Goal: Navigation & Orientation: Find specific page/section

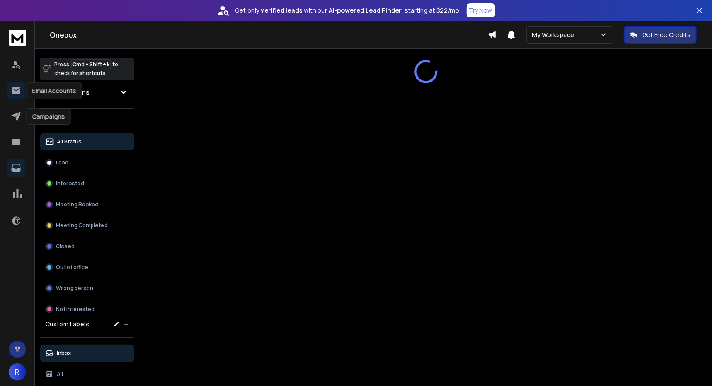
click at [16, 94] on icon at bounding box center [16, 90] width 9 height 7
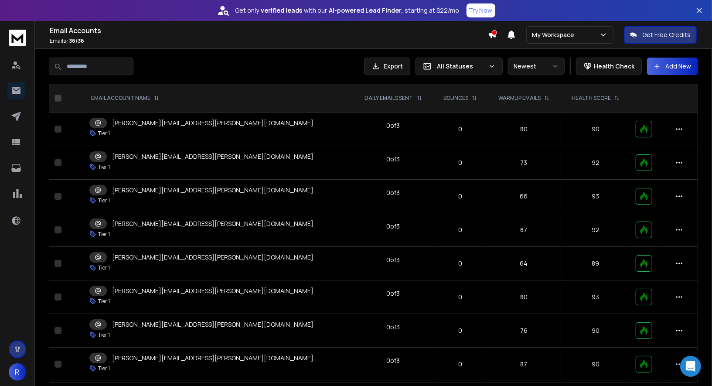
click at [573, 104] on th "HEALTH SCORE" at bounding box center [595, 98] width 70 height 28
click at [573, 102] on th "HEALTH SCORE" at bounding box center [595, 98] width 70 height 28
click at [574, 98] on p "HEALTH SCORE" at bounding box center [590, 98] width 39 height 7
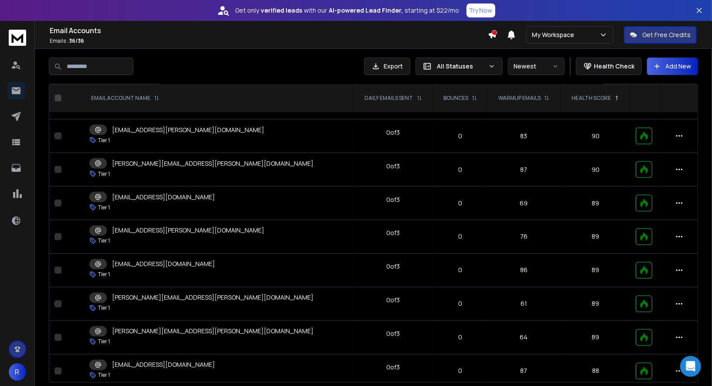
scroll to position [937, 0]
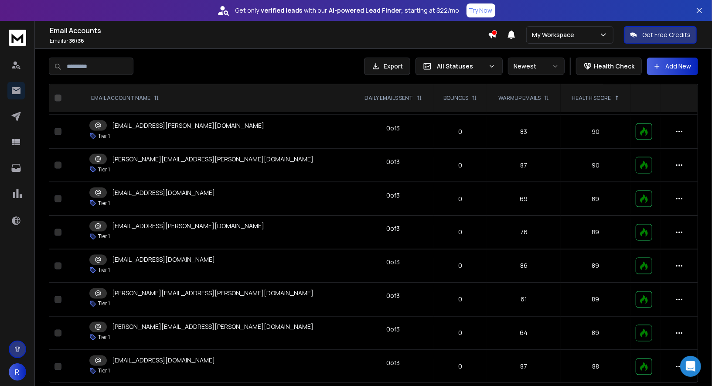
click at [572, 350] on td "88" at bounding box center [595, 367] width 70 height 34
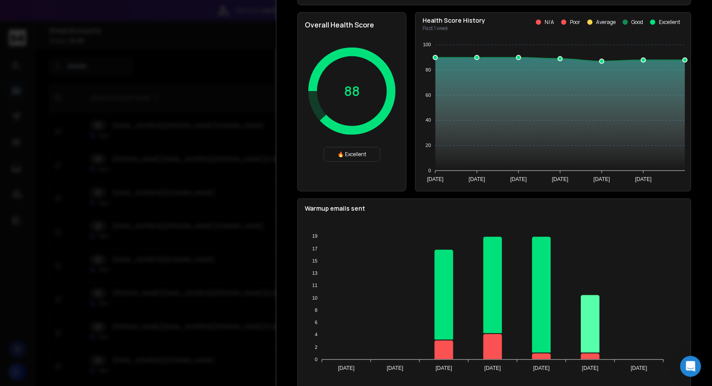
scroll to position [327, 0]
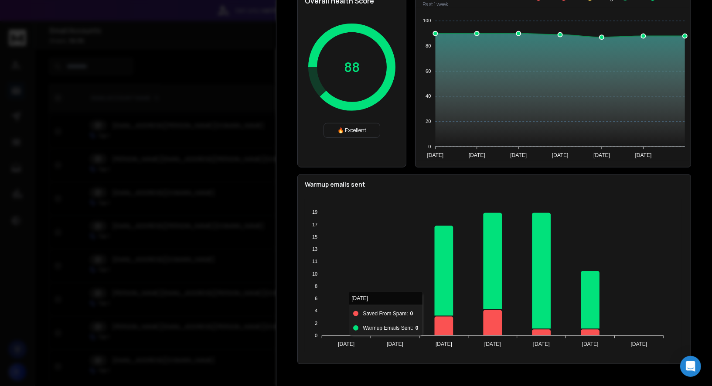
click at [258, 247] on div at bounding box center [356, 193] width 712 height 386
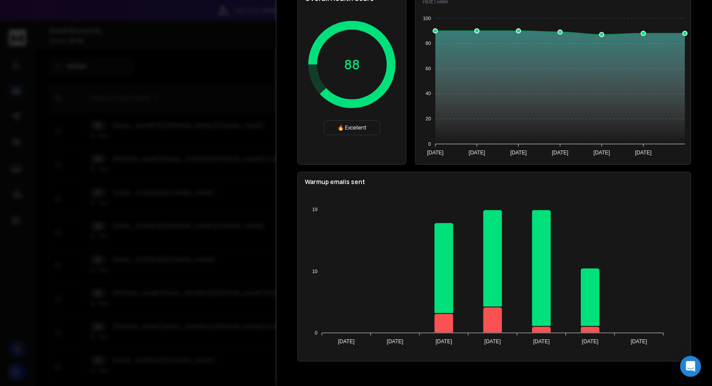
scroll to position [303, 0]
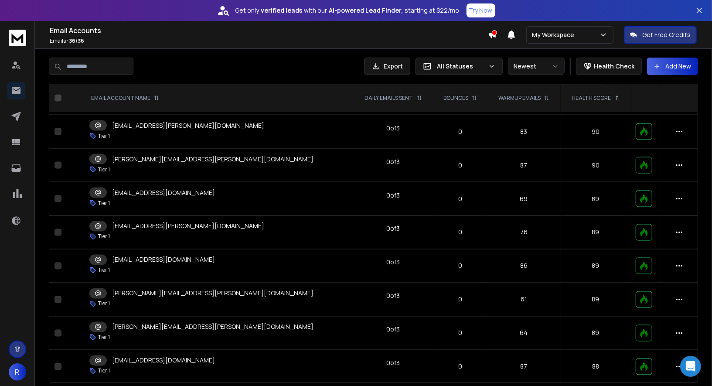
click at [560, 329] on td "89" at bounding box center [595, 333] width 70 height 34
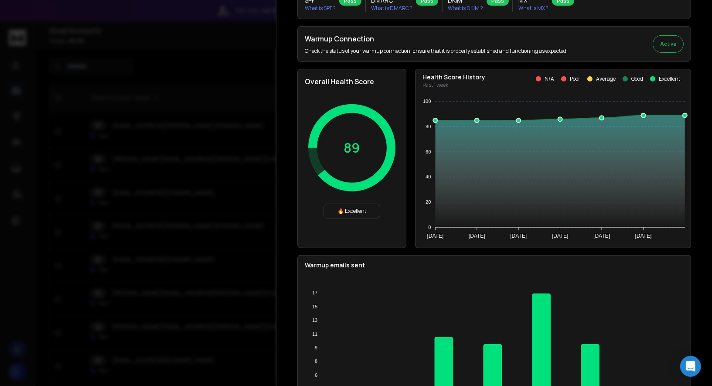
scroll to position [327, 0]
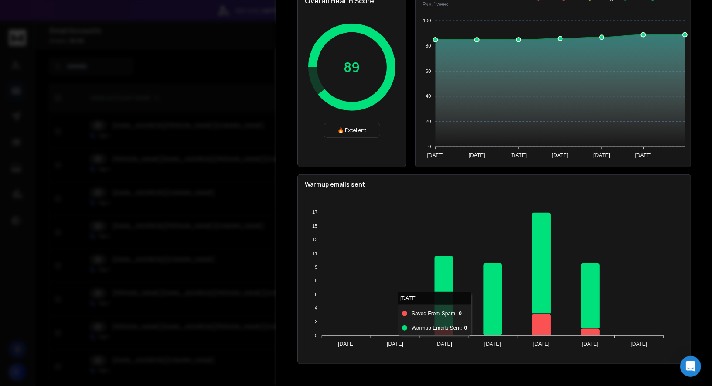
click at [260, 280] on div at bounding box center [356, 193] width 712 height 386
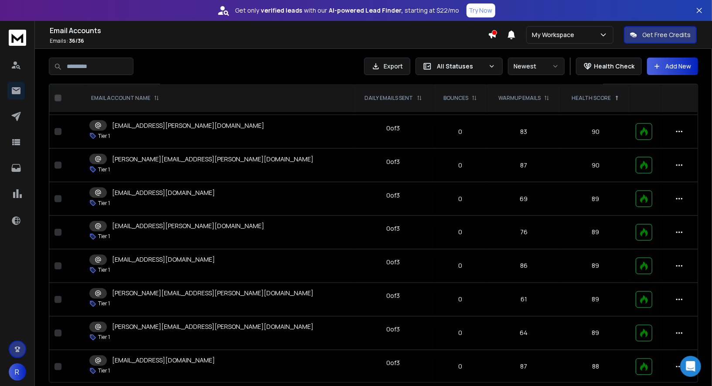
click at [487, 259] on td "86" at bounding box center [523, 266] width 73 height 34
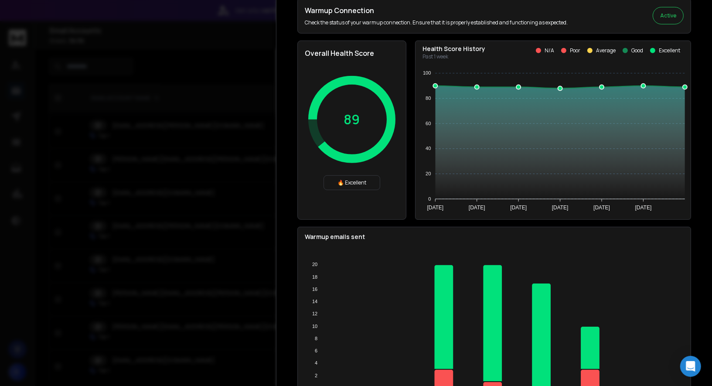
scroll to position [327, 0]
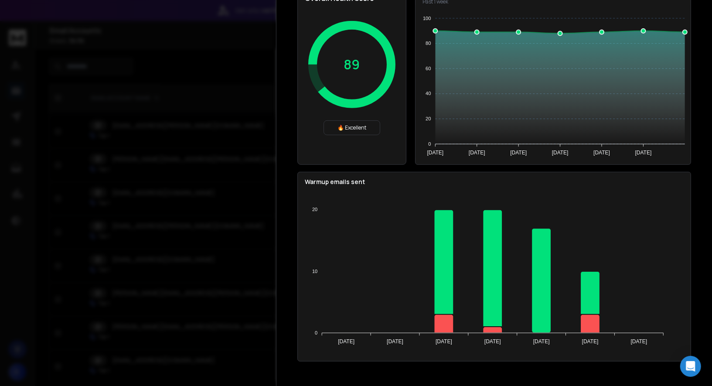
click at [259, 266] on div at bounding box center [356, 193] width 712 height 386
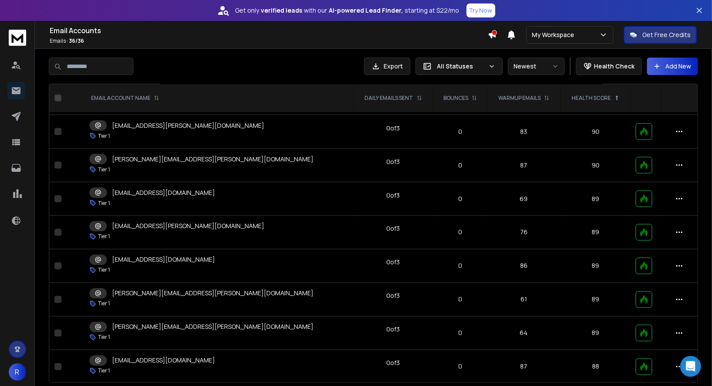
click at [487, 182] on td "69" at bounding box center [523, 199] width 73 height 34
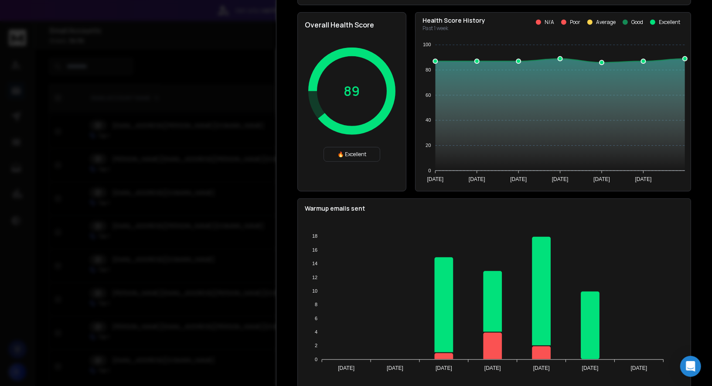
scroll to position [327, 0]
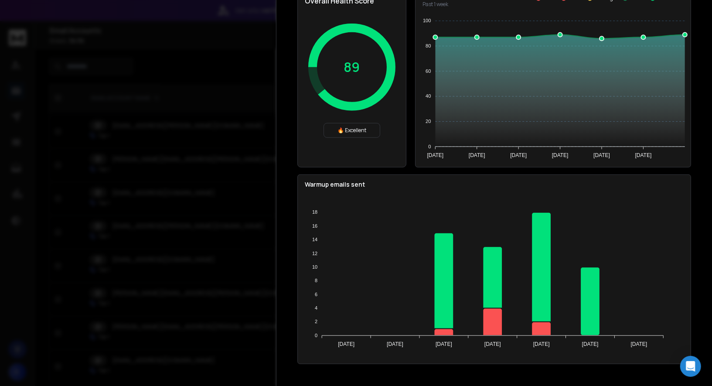
click at [272, 267] on div at bounding box center [356, 193] width 712 height 386
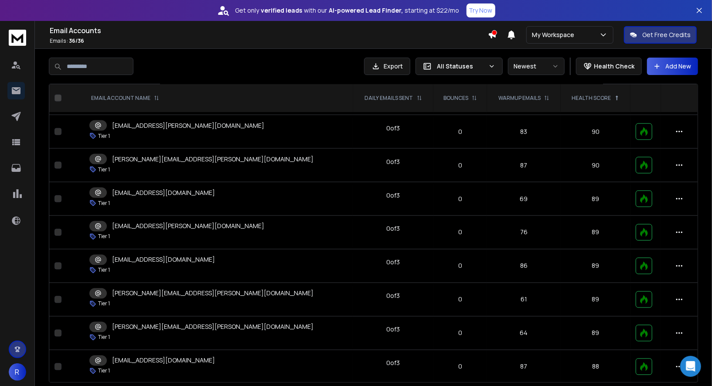
scroll to position [717, 0]
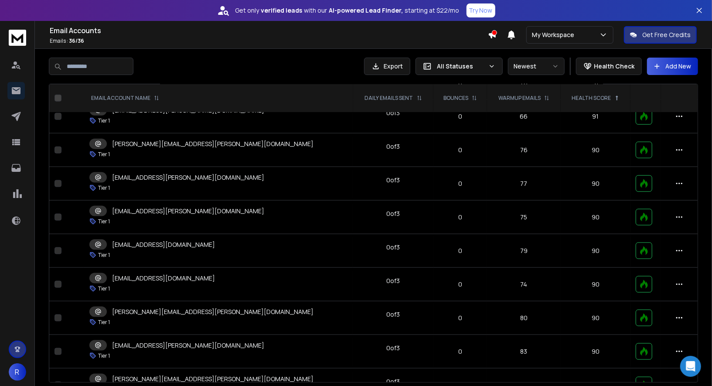
click at [487, 223] on td "75" at bounding box center [523, 217] width 73 height 34
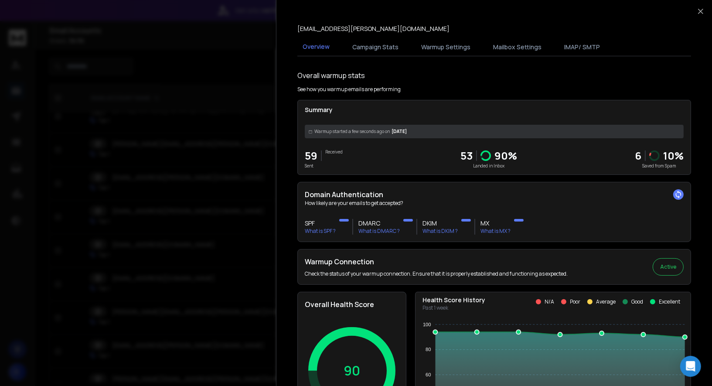
scroll to position [327, 0]
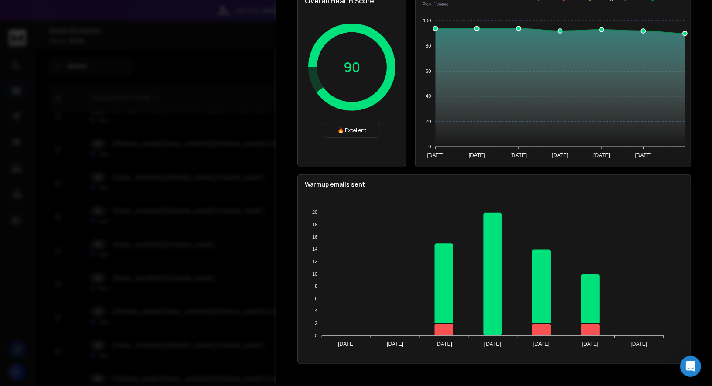
click at [262, 234] on div at bounding box center [356, 193] width 712 height 386
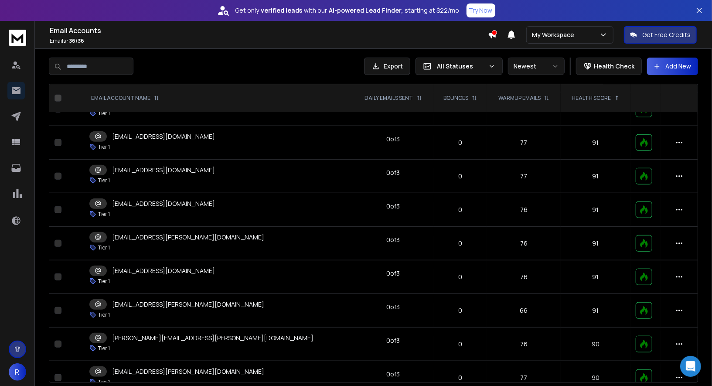
scroll to position [503, 0]
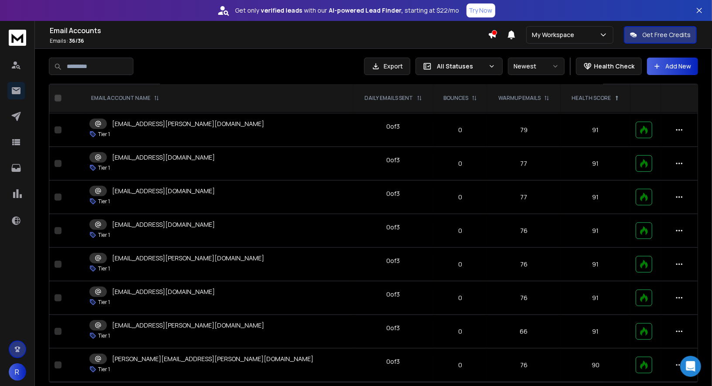
click at [433, 216] on td "0" at bounding box center [460, 231] width 54 height 34
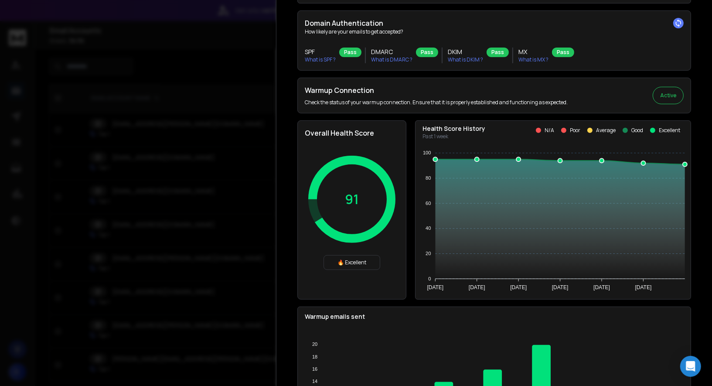
scroll to position [327, 0]
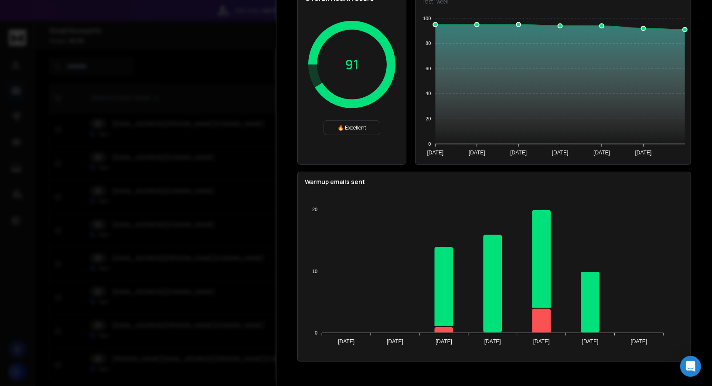
click at [266, 240] on div at bounding box center [356, 193] width 712 height 386
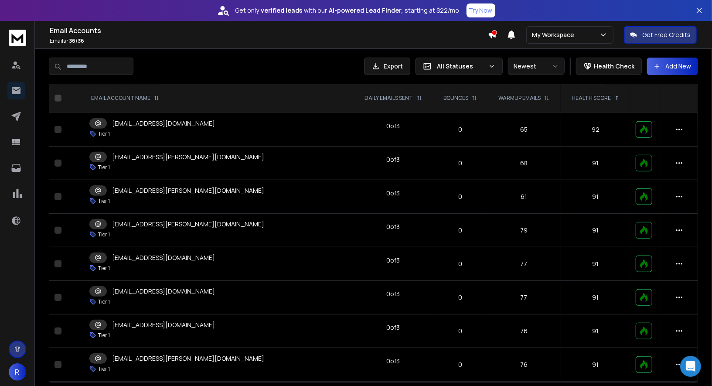
scroll to position [270, 0]
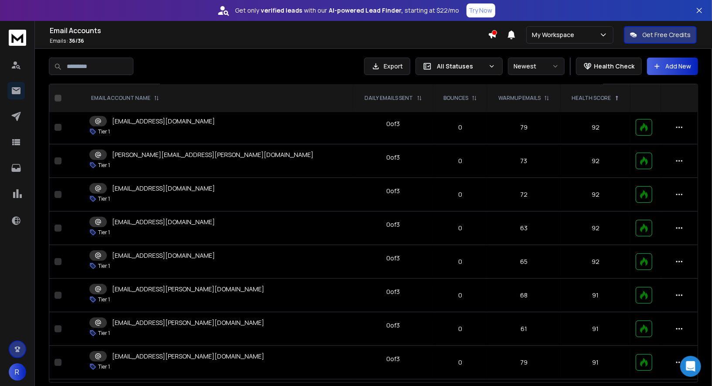
click at [487, 167] on td "73" at bounding box center [523, 161] width 73 height 34
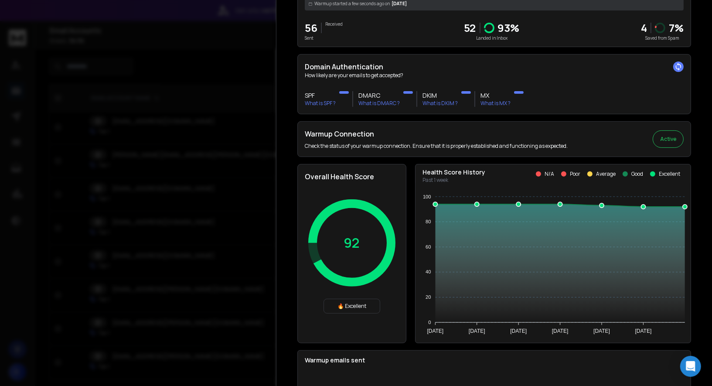
scroll to position [327, 0]
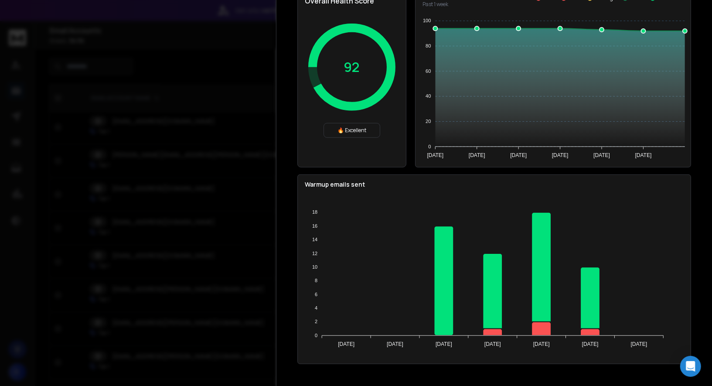
click at [176, 267] on div at bounding box center [356, 193] width 712 height 386
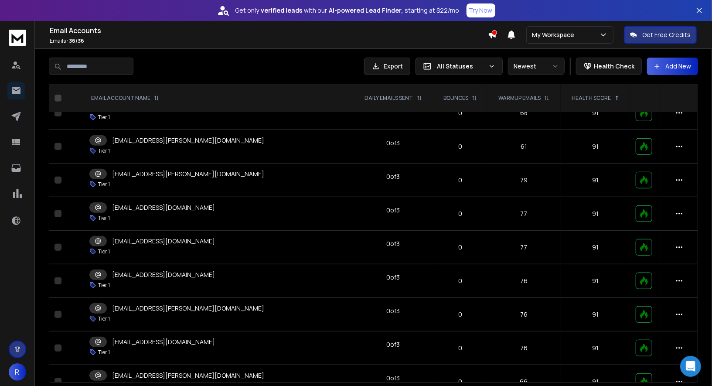
scroll to position [0, 0]
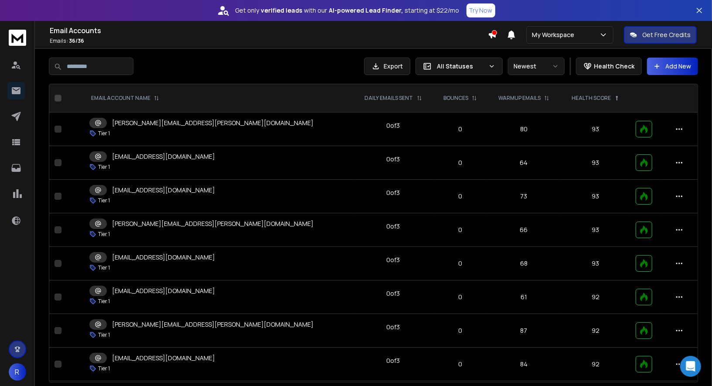
click at [438, 193] on p "0" at bounding box center [459, 196] width 43 height 9
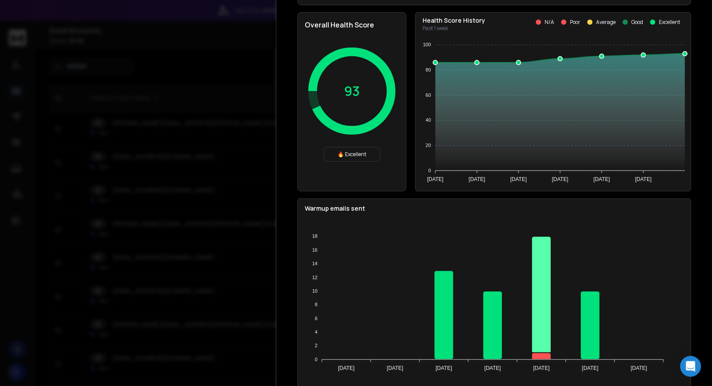
scroll to position [327, 0]
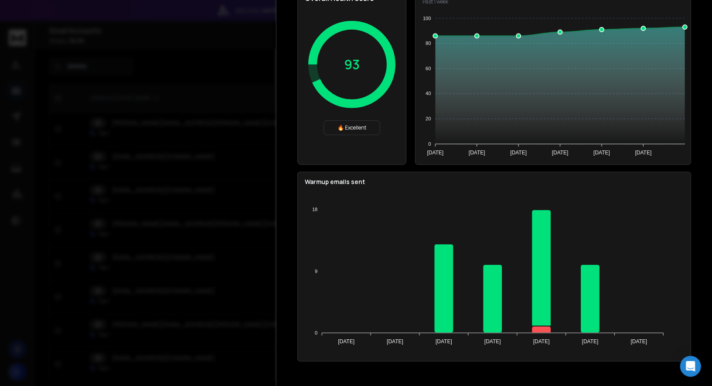
click at [243, 297] on div at bounding box center [356, 193] width 712 height 386
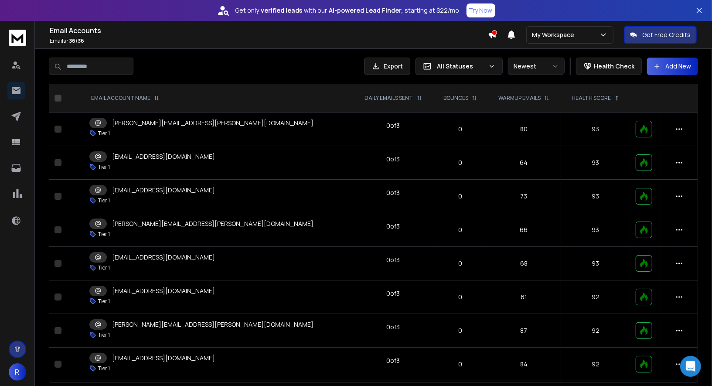
click at [438, 129] on p "0" at bounding box center [459, 129] width 43 height 9
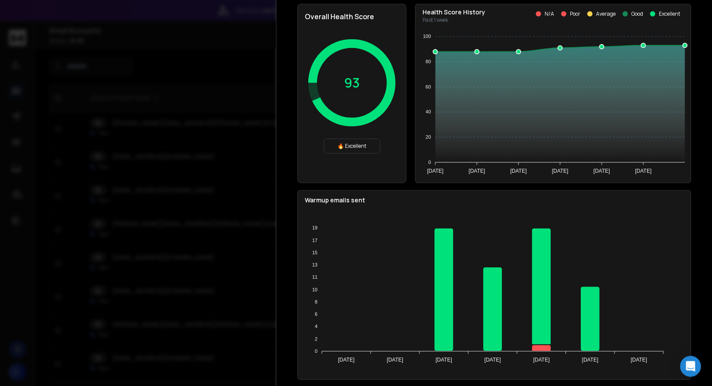
scroll to position [327, 0]
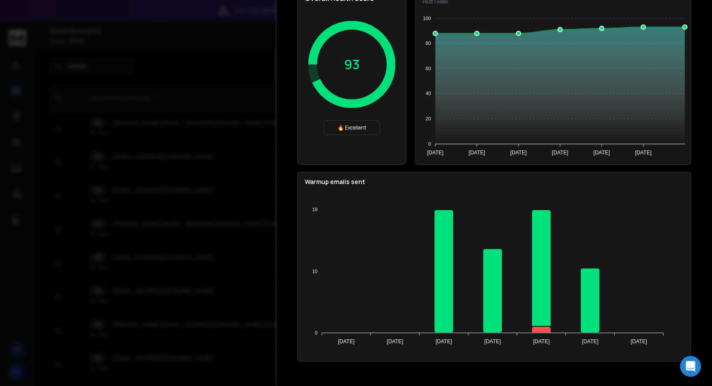
click at [219, 248] on div at bounding box center [356, 193] width 712 height 386
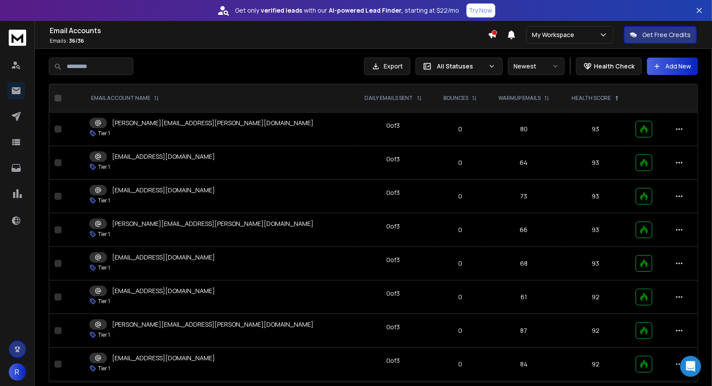
click at [487, 233] on td "66" at bounding box center [523, 230] width 73 height 34
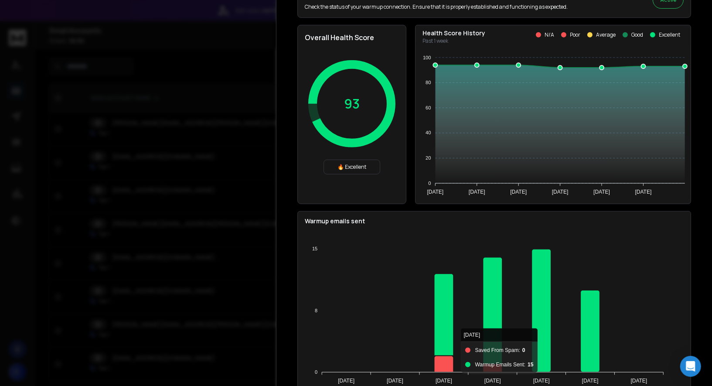
scroll to position [291, 0]
click at [222, 229] on div at bounding box center [356, 193] width 712 height 386
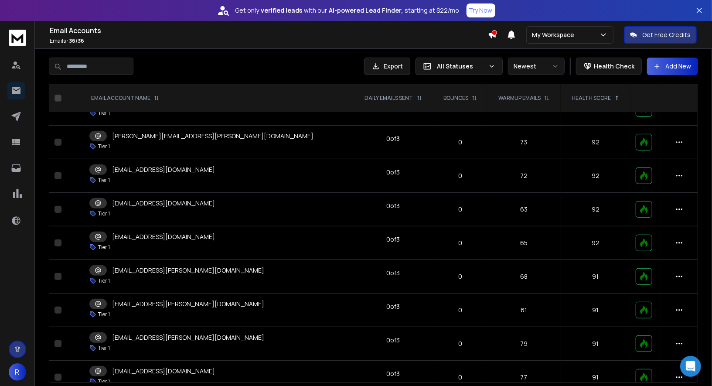
scroll to position [334, 0]
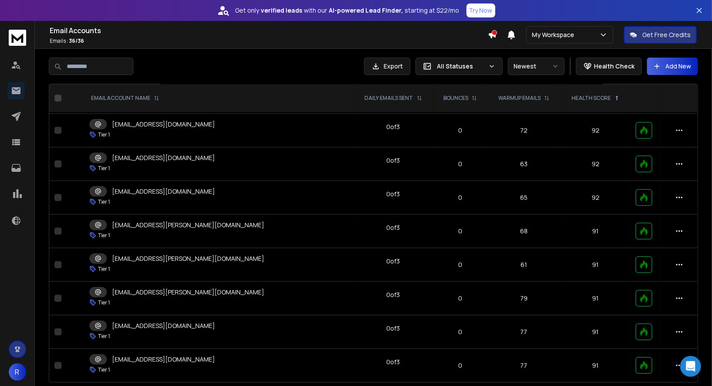
click at [510, 255] on td "61" at bounding box center [523, 265] width 73 height 34
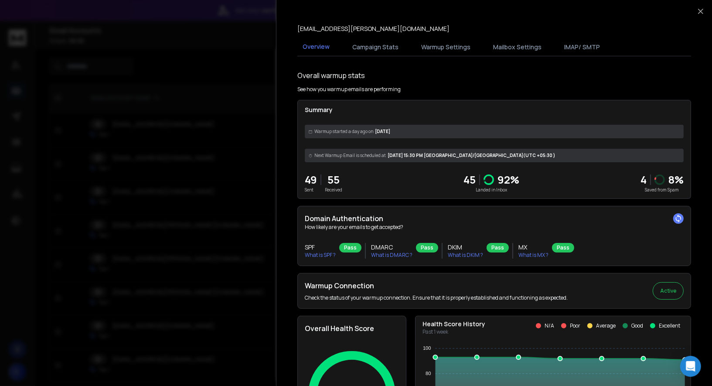
scroll to position [327, 0]
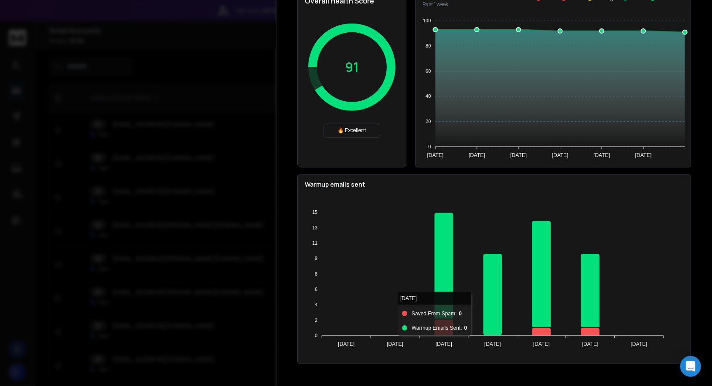
click at [182, 267] on div at bounding box center [356, 193] width 712 height 386
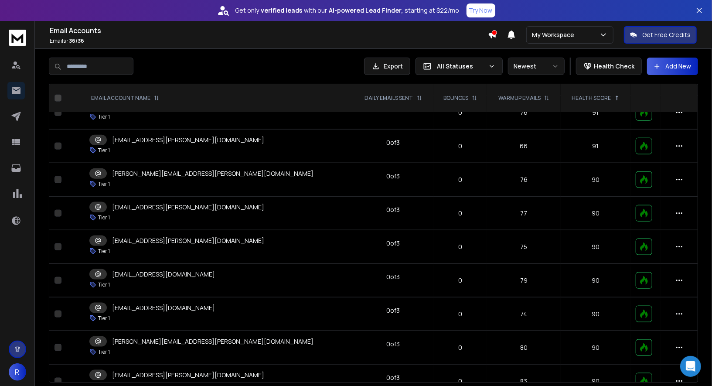
scroll to position [739, 0]
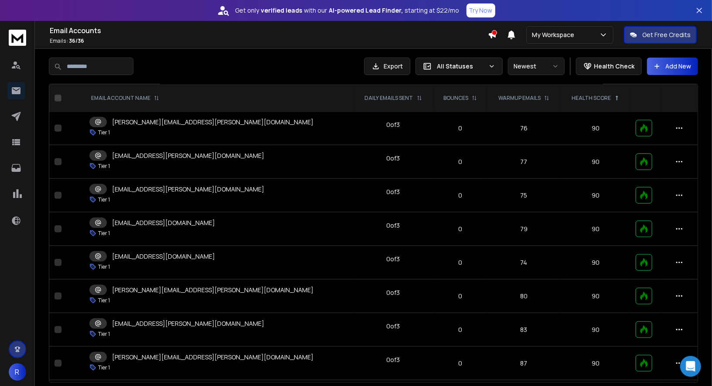
click at [433, 279] on td "0" at bounding box center [460, 296] width 54 height 34
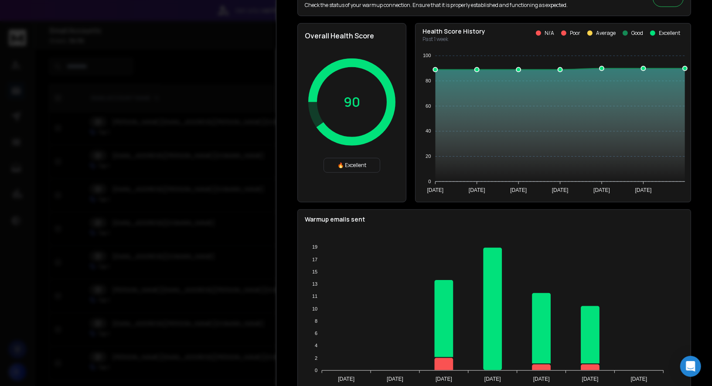
scroll to position [0, 0]
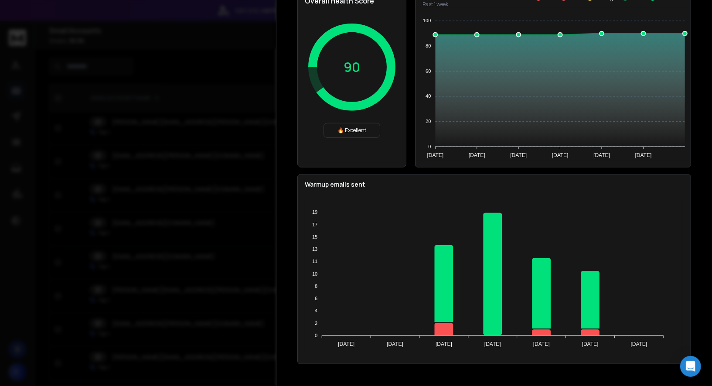
click at [193, 251] on div at bounding box center [356, 193] width 712 height 386
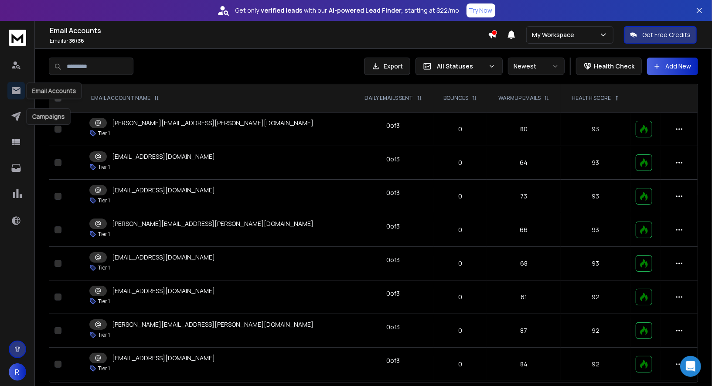
click at [20, 126] on div at bounding box center [17, 118] width 20 height 20
click at [20, 121] on icon at bounding box center [16, 116] width 10 height 10
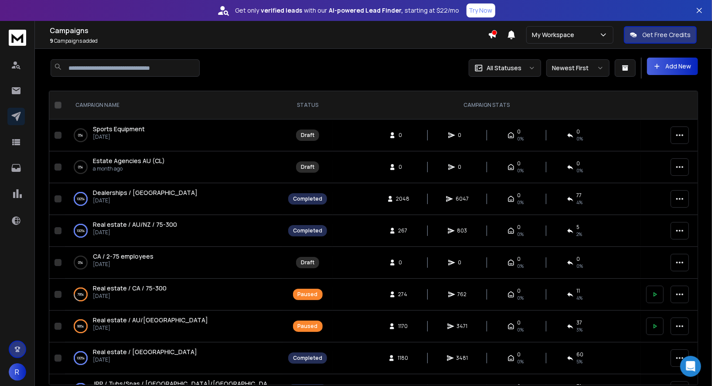
click at [41, 13] on div "Get only verified leads with our AI-powered Lead Finder, starting at $22/mo Try…" at bounding box center [356, 10] width 712 height 21
